Goal: Task Accomplishment & Management: Manage account settings

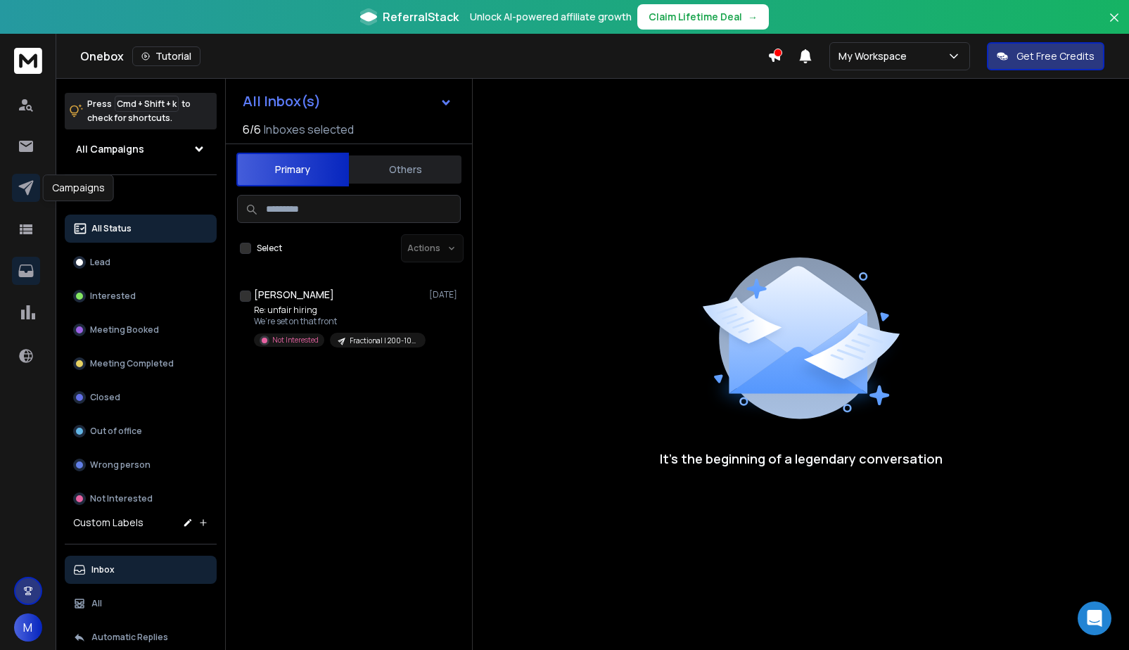
click at [36, 188] on link at bounding box center [26, 188] width 28 height 28
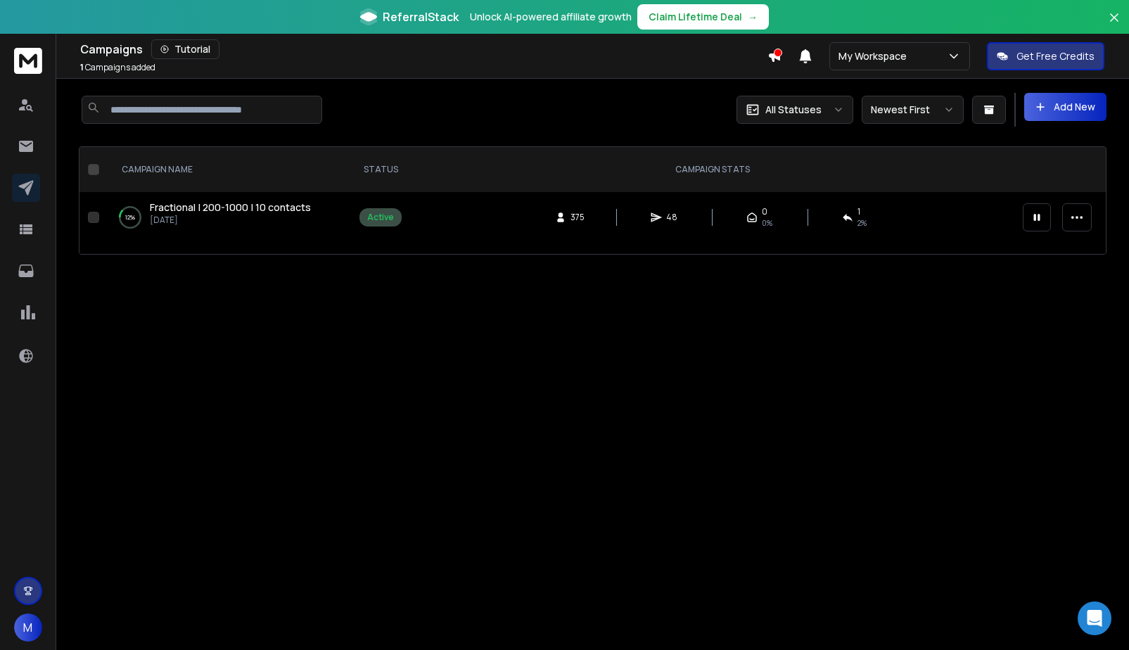
click at [278, 233] on td "12 % Fractional | 200-1000 | 10 contacts [DATE]" at bounding box center [228, 217] width 246 height 51
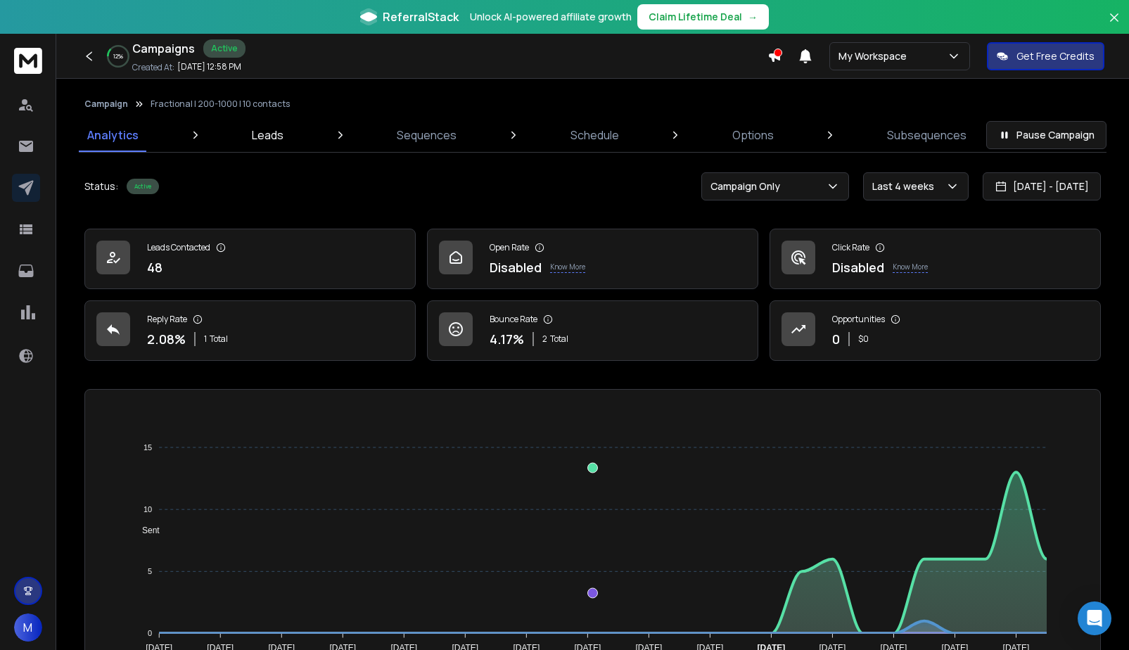
click at [249, 140] on link "Leads" at bounding box center [267, 135] width 49 height 34
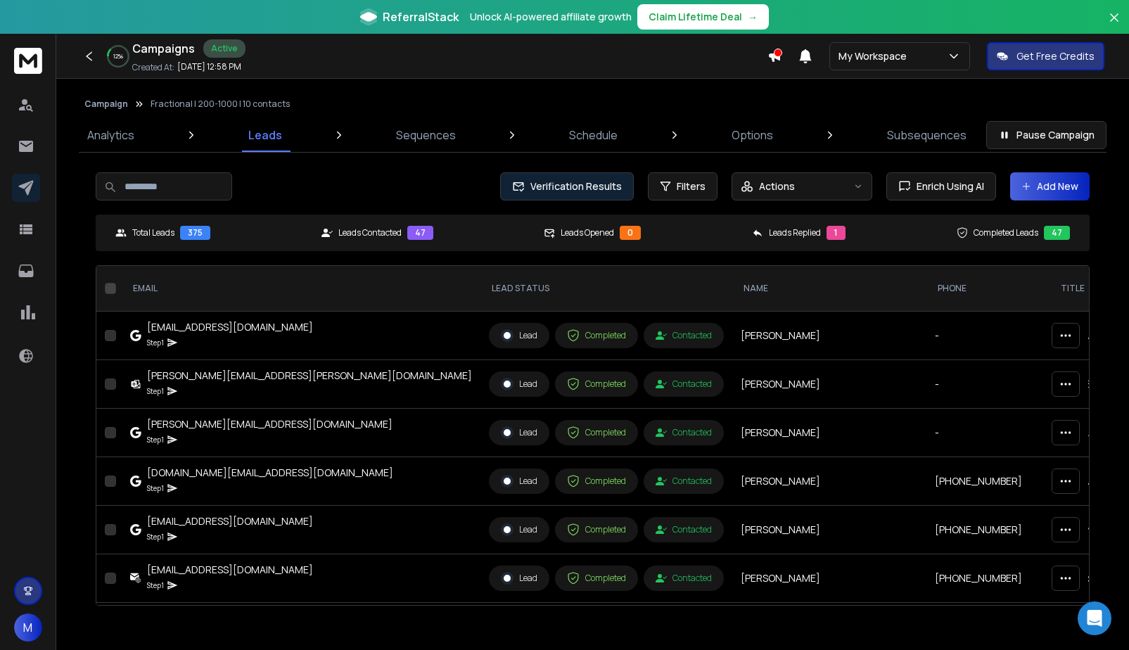
click at [588, 184] on span "Verification Results" at bounding box center [573, 186] width 97 height 14
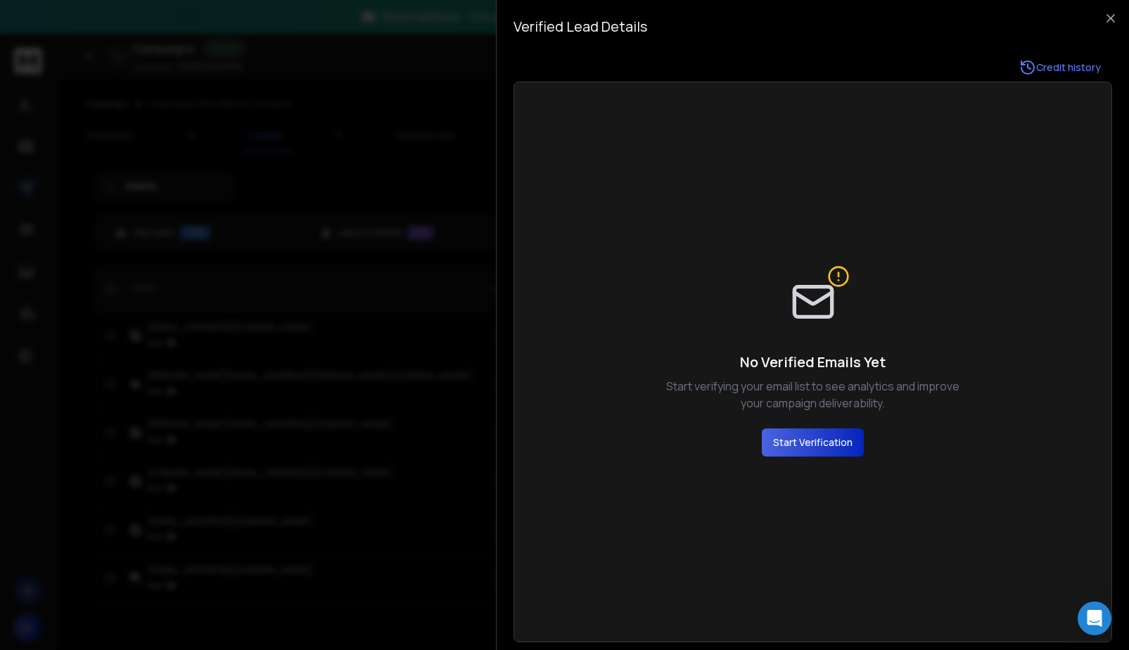
click at [229, 211] on div at bounding box center [564, 325] width 1129 height 650
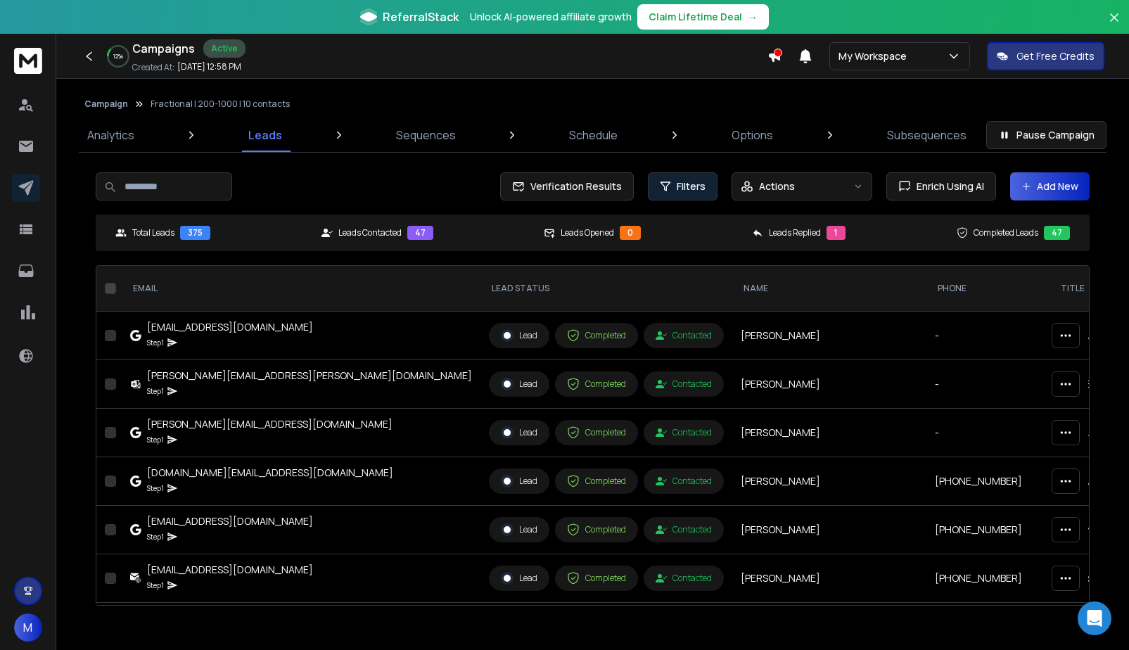
click at [651, 175] on button "Filters" at bounding box center [683, 186] width 70 height 28
click at [682, 179] on span "Filters" at bounding box center [690, 186] width 29 height 14
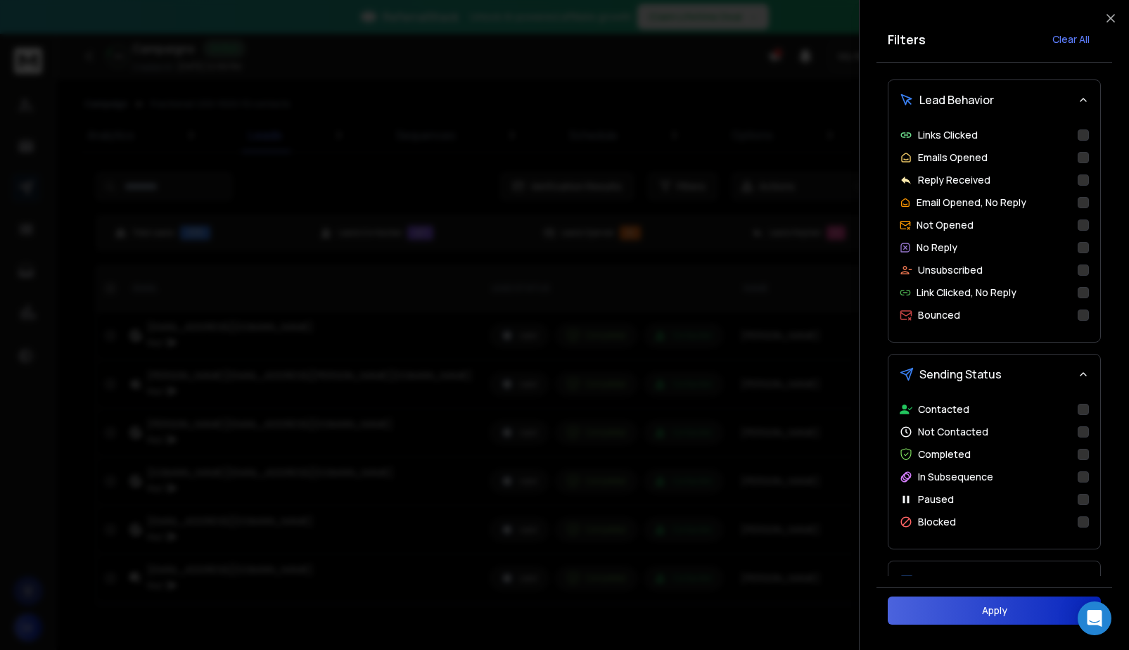
click at [947, 301] on div "Links Clicked Emails Opened Reply Received Email Opened, No Reply Not Opened No…" at bounding box center [994, 235] width 212 height 214
click at [946, 313] on p "Bounced" at bounding box center [939, 315] width 42 height 14
click at [1077, 313] on button "Bounced" at bounding box center [1082, 314] width 11 height 11
click at [996, 612] on button "Apply" at bounding box center [993, 610] width 213 height 28
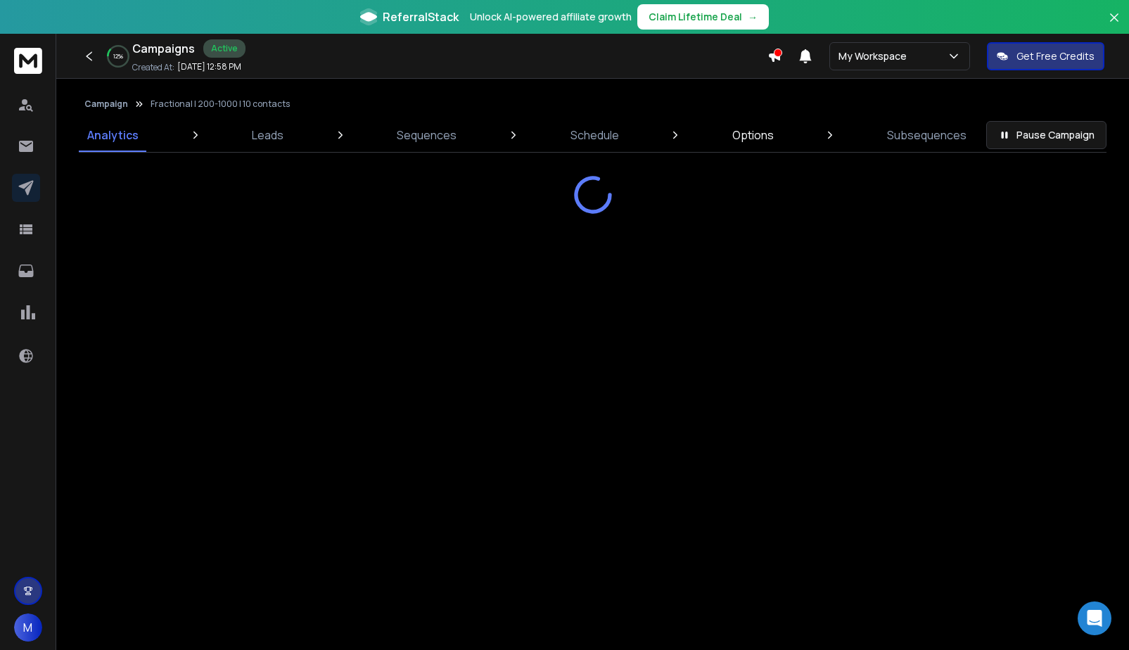
click at [754, 132] on p "Options" at bounding box center [752, 135] width 41 height 17
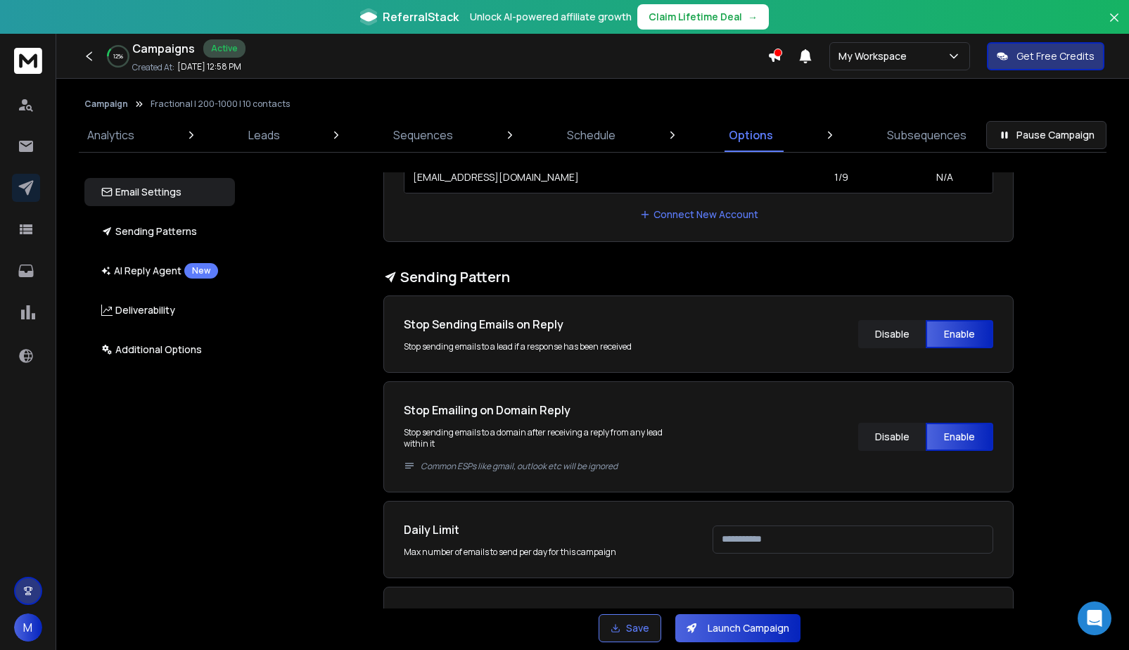
scroll to position [335, 0]
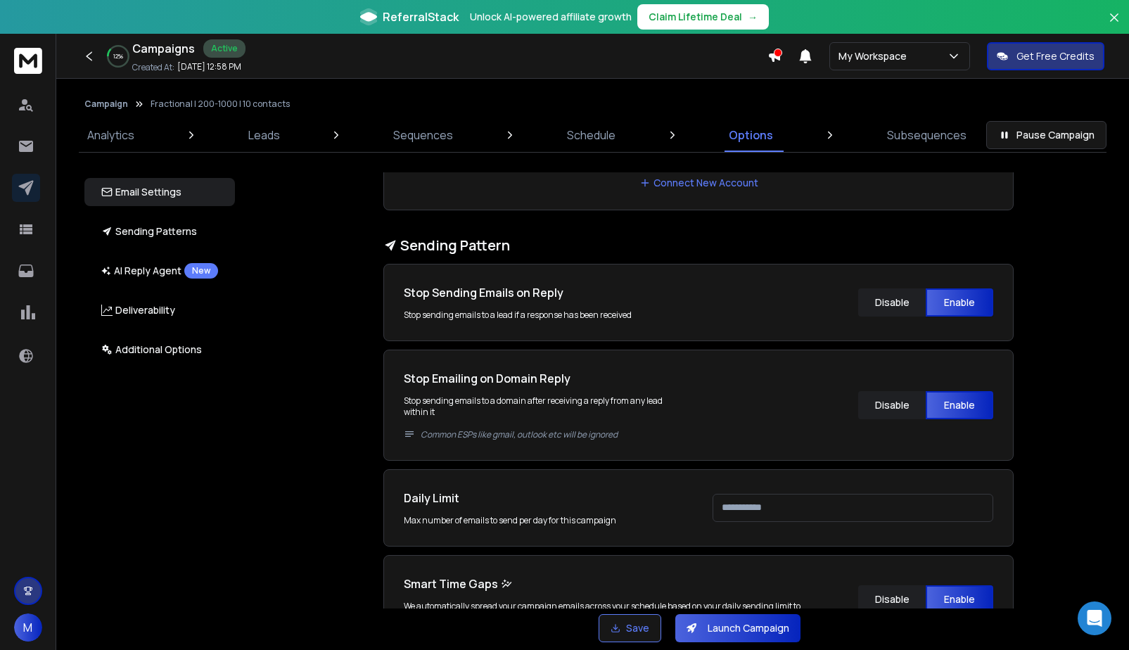
click at [780, 508] on input "**" at bounding box center [852, 508] width 281 height 28
type input "**"
click at [1039, 456] on div "Email Accounts Accounts to Use Select one or more accounts to send emails from …" at bounding box center [706, 390] width 899 height 436
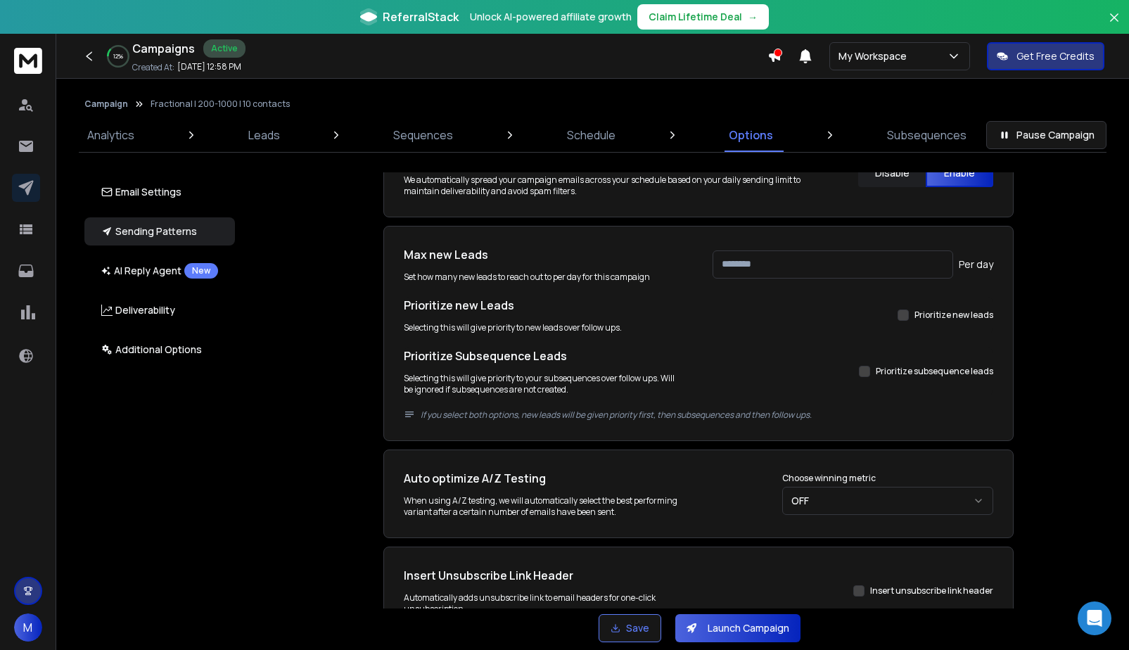
scroll to position [969, 0]
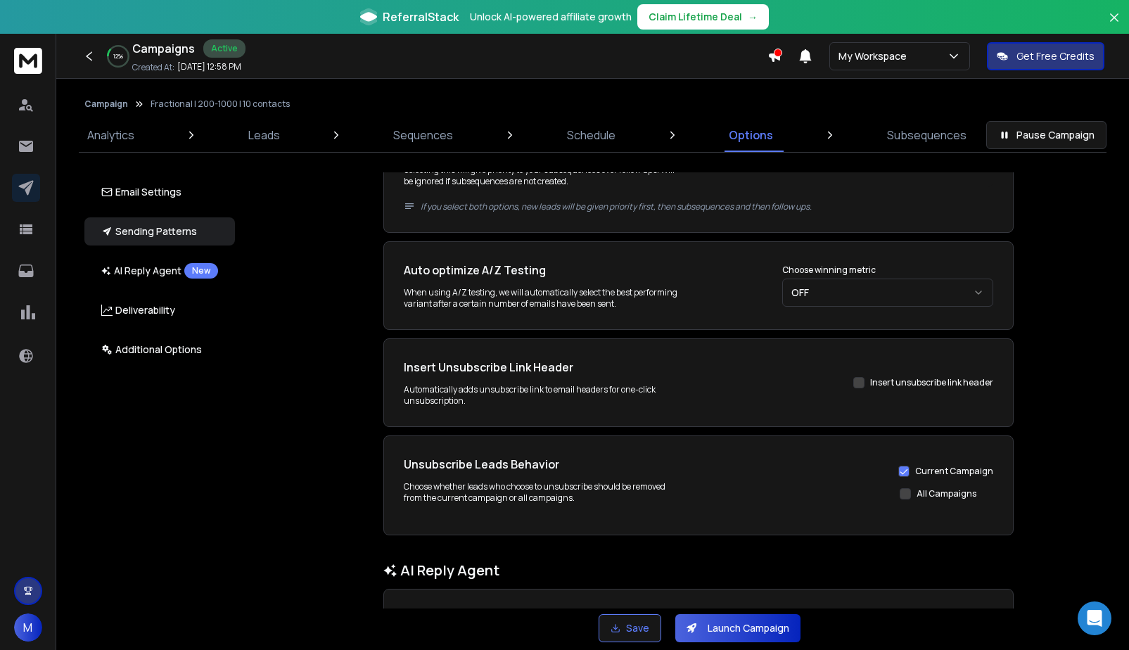
click at [693, 631] on icon at bounding box center [691, 628] width 10 height 10
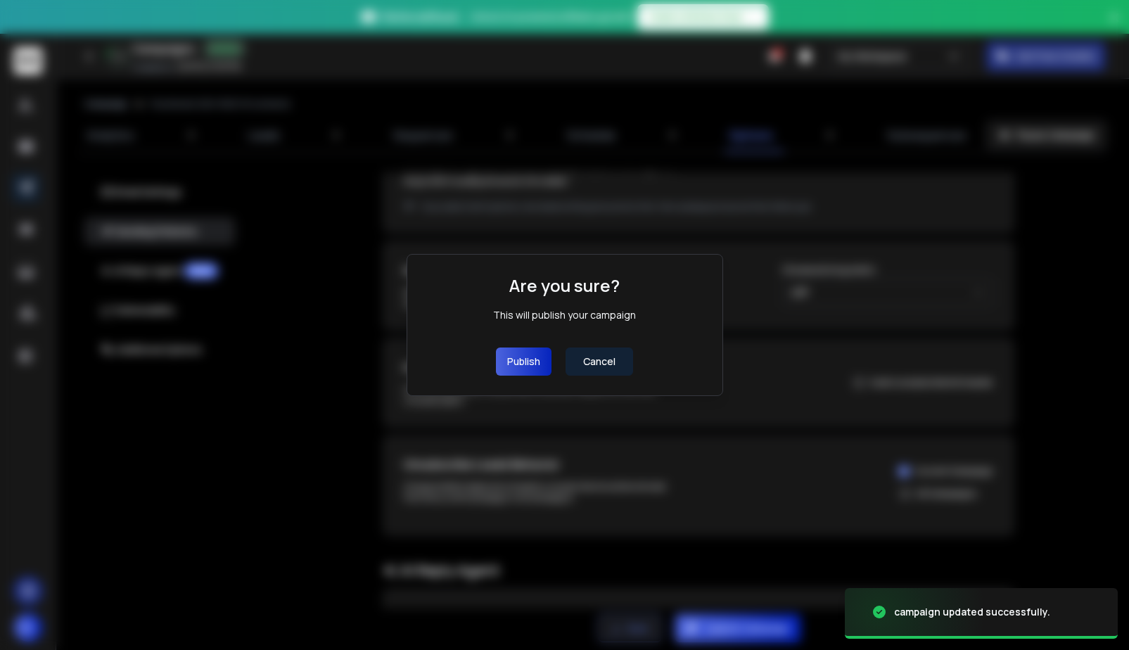
click at [518, 370] on button "Publish" at bounding box center [524, 361] width 56 height 28
